Goal: Task Accomplishment & Management: Manage account settings

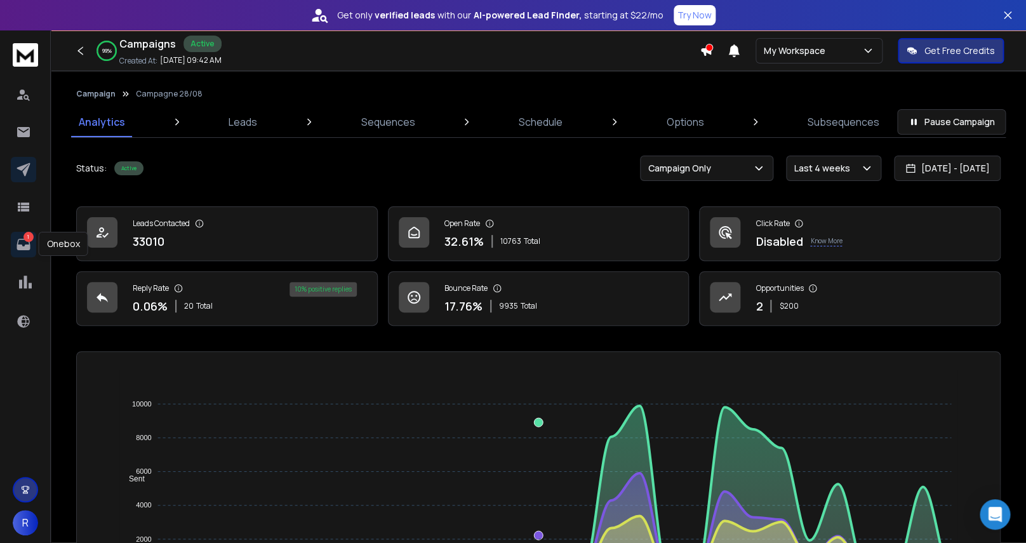
click at [20, 247] on icon at bounding box center [23, 244] width 13 height 11
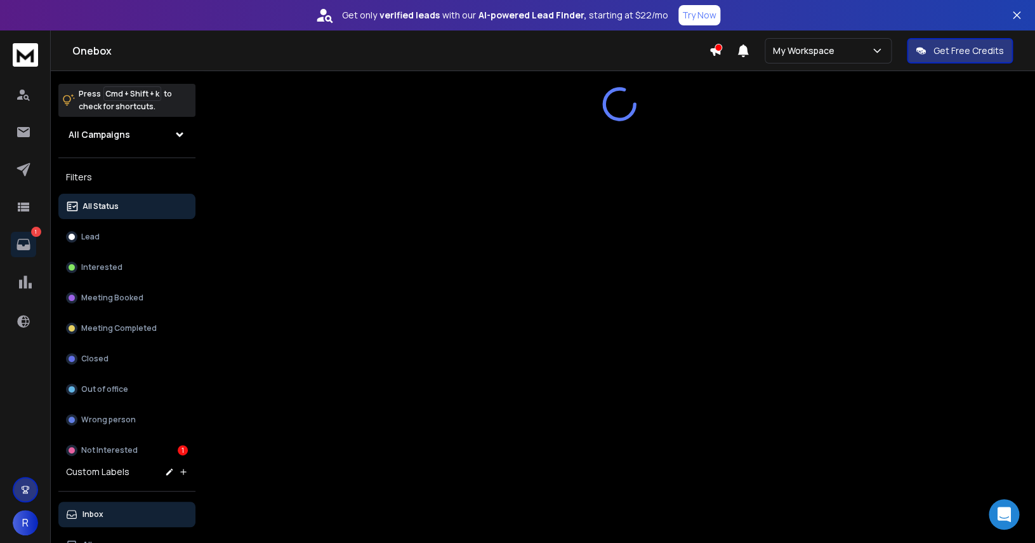
scroll to position [187, 0]
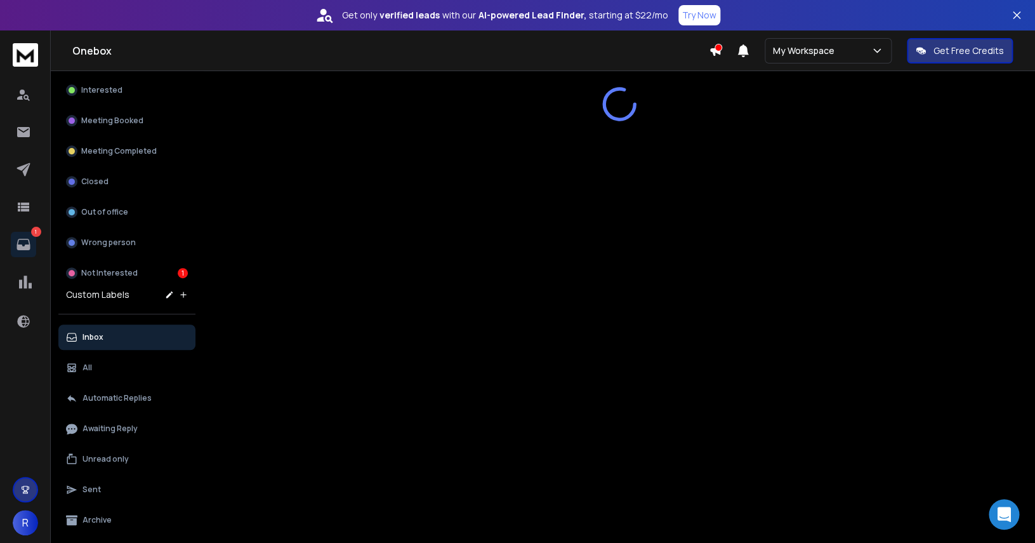
click at [116, 372] on div "Inbox All Automatic Replies Awaiting Reply Unread only Sent Archive" at bounding box center [126, 443] width 137 height 239
click at [119, 366] on button "All" at bounding box center [126, 367] width 137 height 25
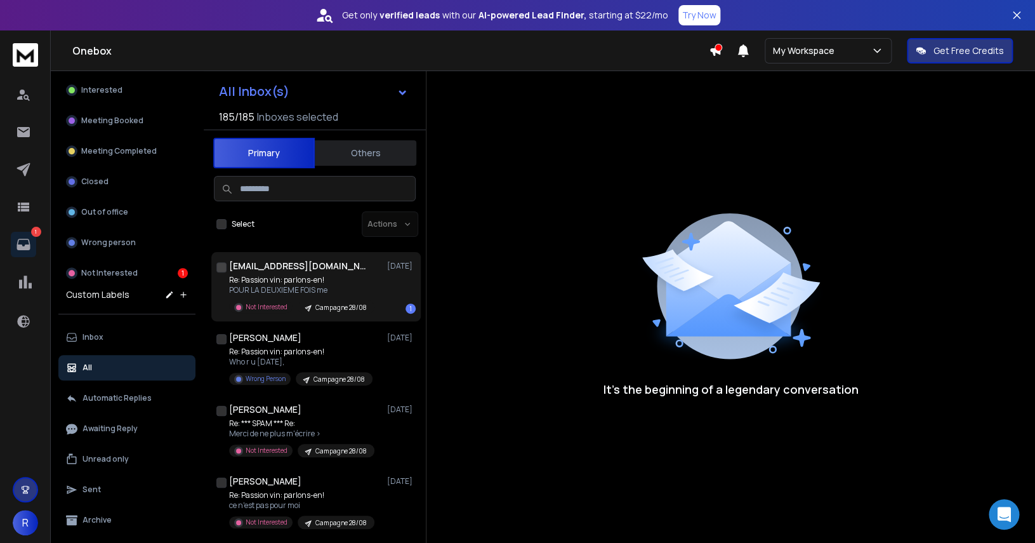
click at [272, 296] on div "Re: Passion vin: parlons-en! POUR LA DEUXIEME FOIS me Not Interested Campagne 2…" at bounding box center [301, 294] width 145 height 39
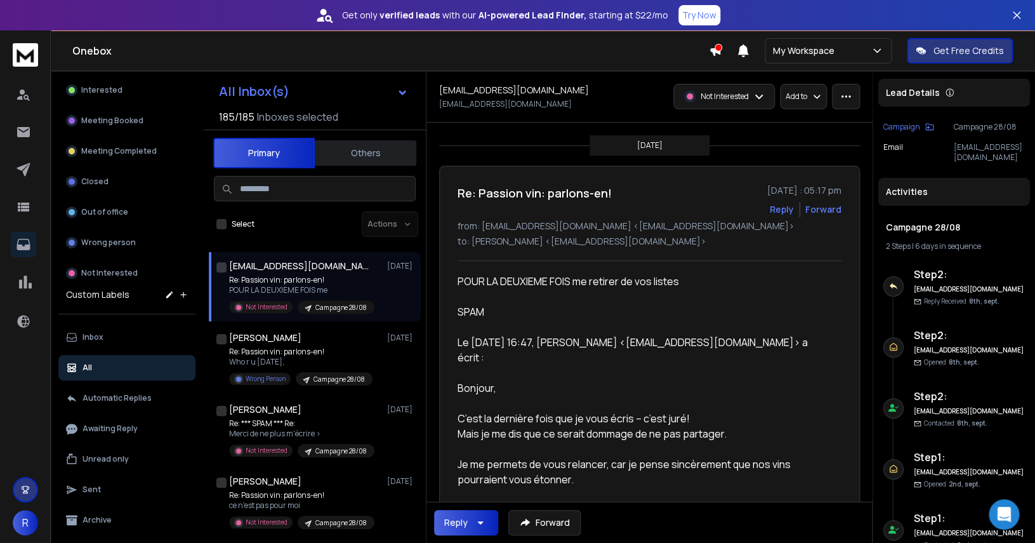
click at [849, 95] on icon "button" at bounding box center [845, 96] width 11 height 11
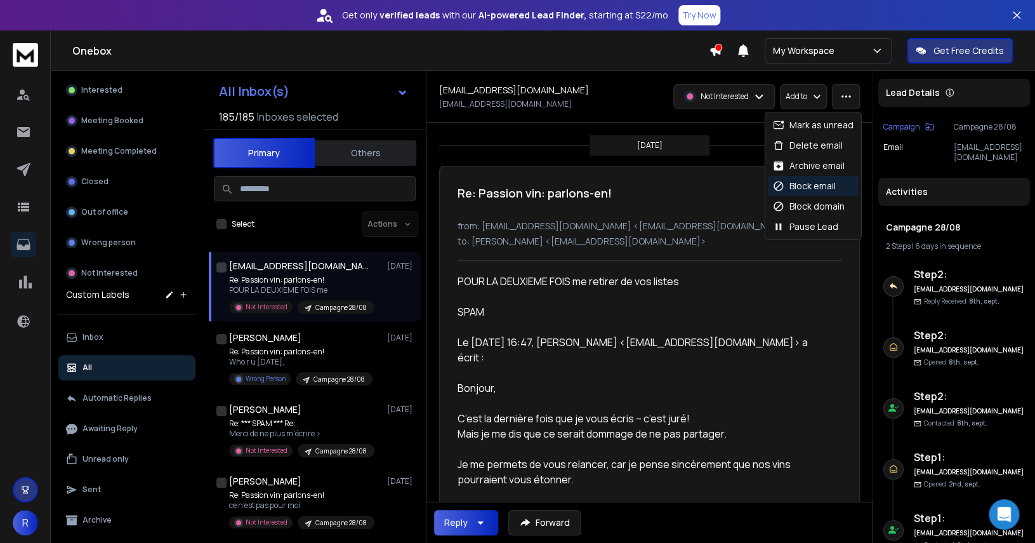
click at [814, 185] on div "Block email" at bounding box center [804, 186] width 63 height 13
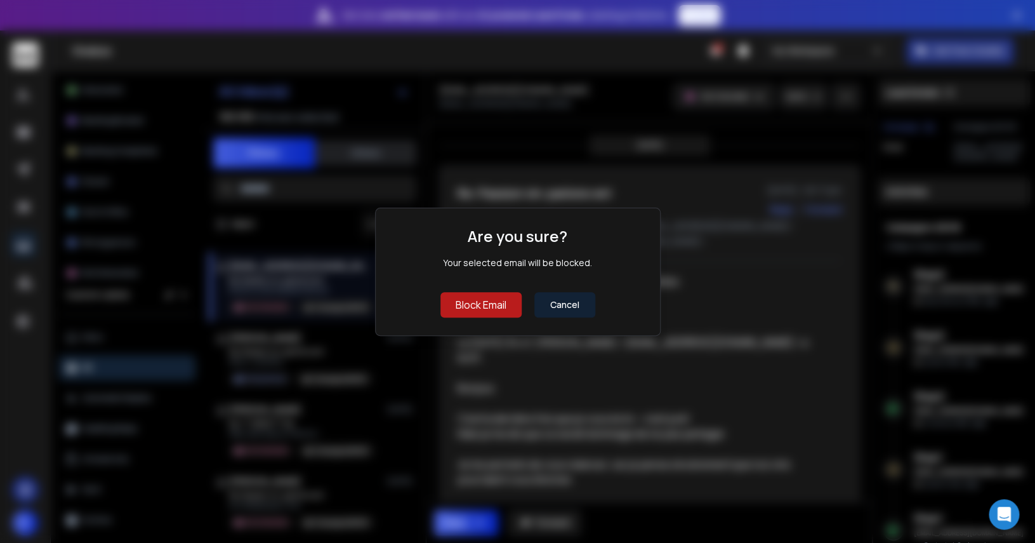
click at [479, 302] on button "Block Email" at bounding box center [480, 304] width 81 height 25
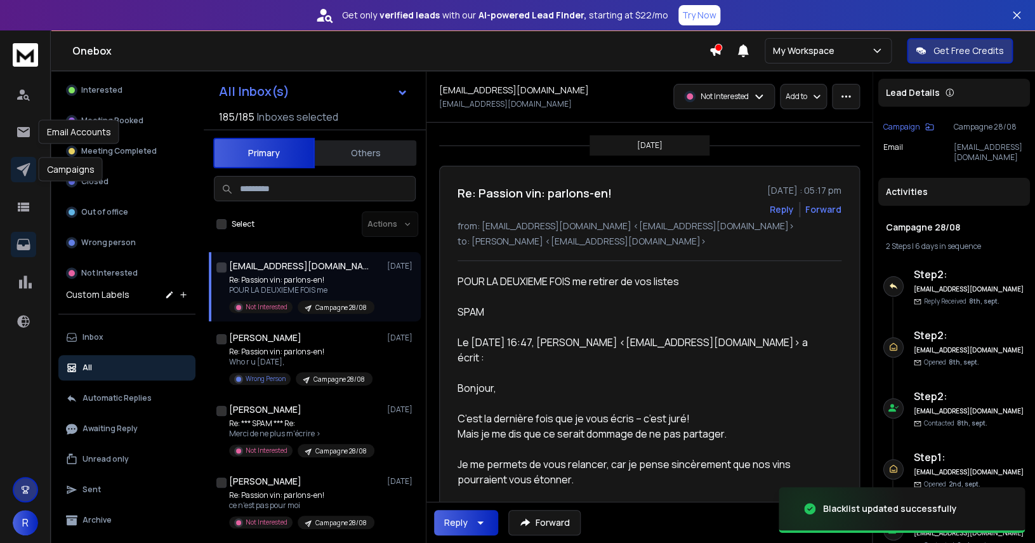
click at [21, 177] on link at bounding box center [23, 169] width 25 height 25
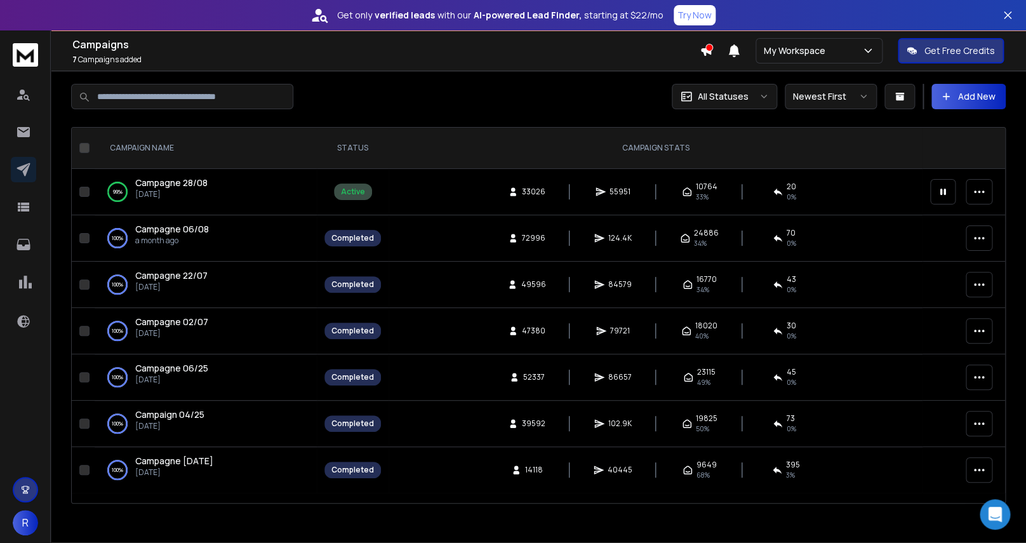
click at [169, 184] on span "Campagne 28/08" at bounding box center [171, 182] width 72 height 12
